Goal: Navigation & Orientation: Find specific page/section

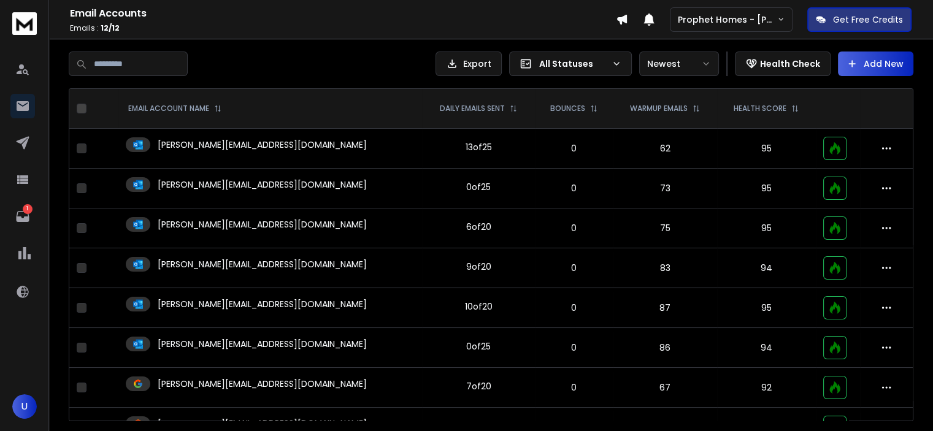
click at [477, 19] on h1 "Email Accounts" at bounding box center [343, 13] width 546 height 15
click at [396, 40] on div "Export All Statuses Newest Health Check Add New EMAIL ACCOUNT NAME DAILY EMAILS…" at bounding box center [491, 236] width 884 height 395
click at [406, 33] on p "Emails : 12 / 12" at bounding box center [343, 28] width 546 height 10
click at [403, 17] on h1 "Email Accounts" at bounding box center [343, 13] width 546 height 15
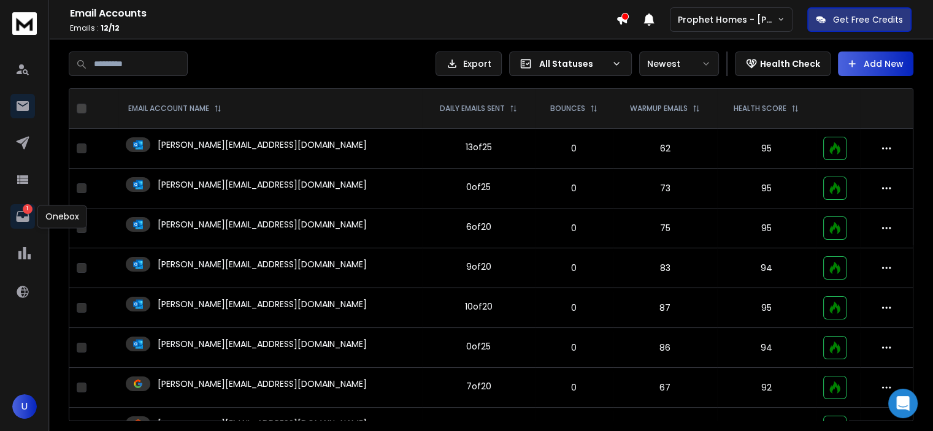
click at [18, 221] on icon at bounding box center [22, 216] width 13 height 11
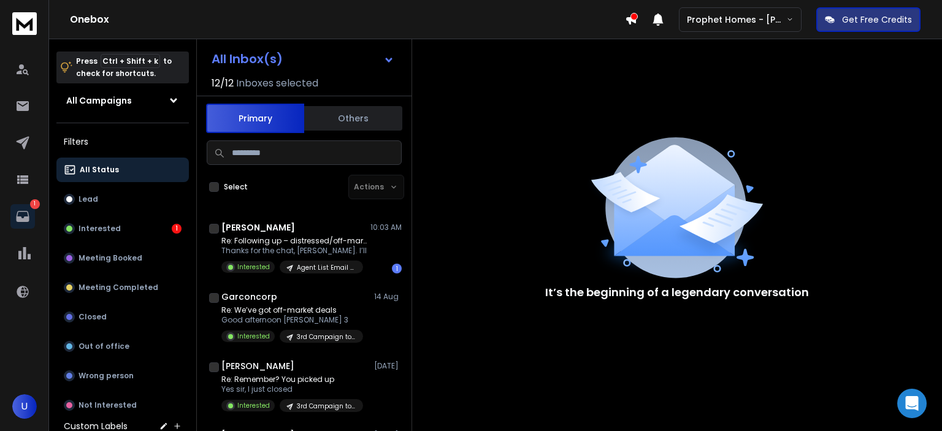
click at [533, 133] on div "It’s the beginning of a legendary conversation" at bounding box center [677, 222] width 530 height 367
click at [530, 85] on div "It’s the beginning of a legendary conversation" at bounding box center [677, 222] width 530 height 367
